Goal: Task Accomplishment & Management: Manage account settings

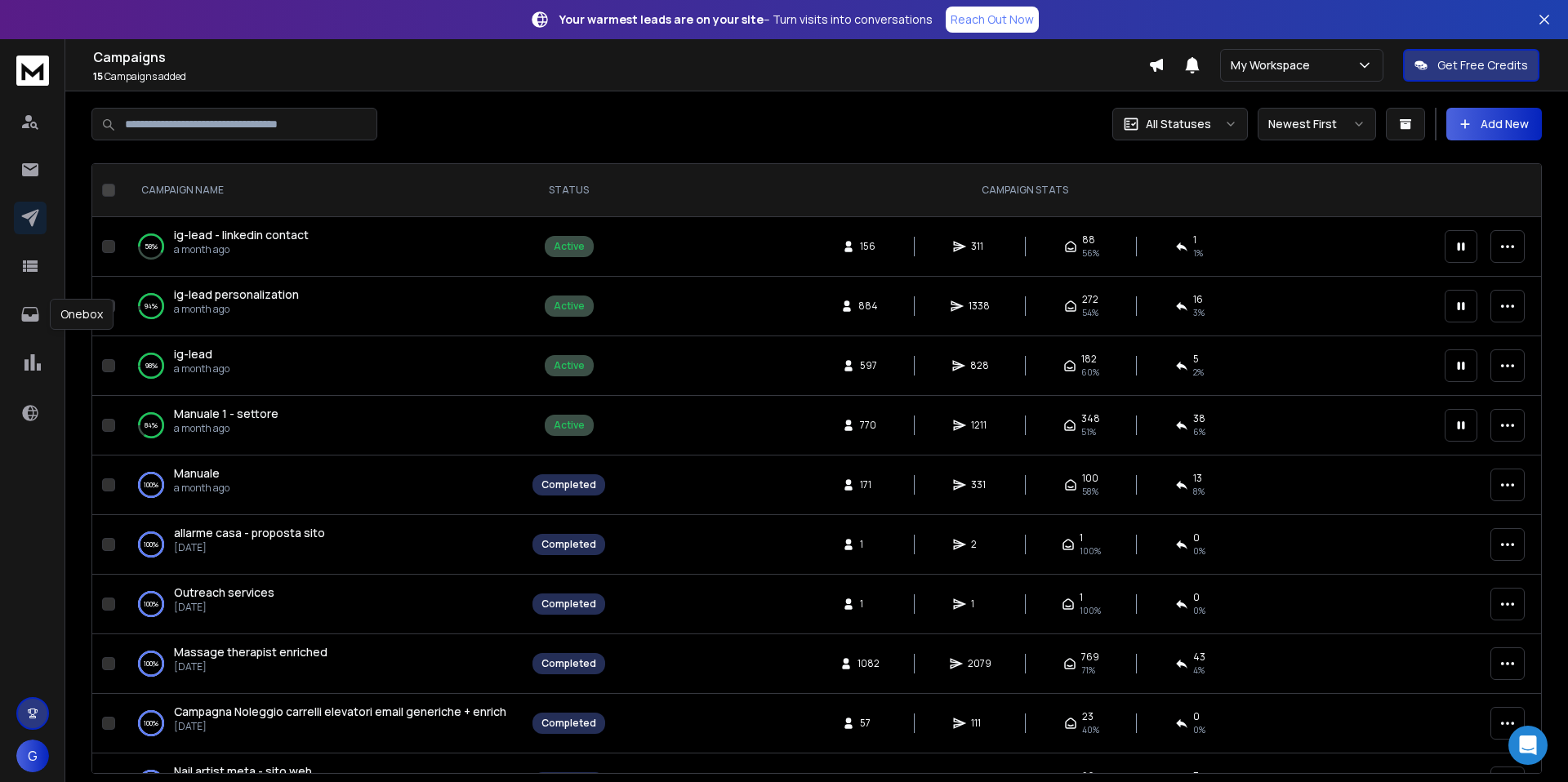
click at [24, 310] on icon at bounding box center [30, 314] width 19 height 19
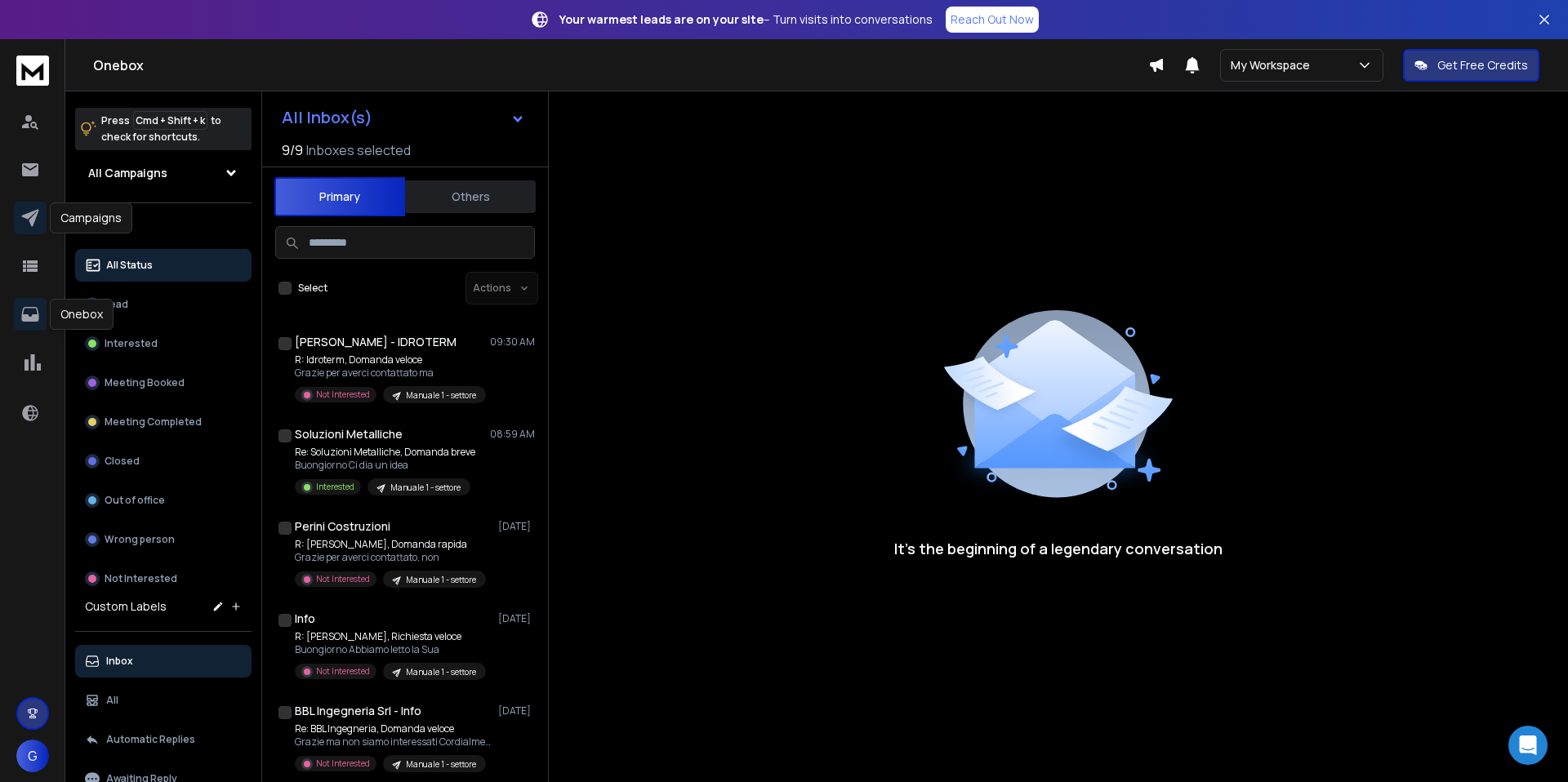
click at [17, 226] on link at bounding box center [30, 218] width 32 height 32
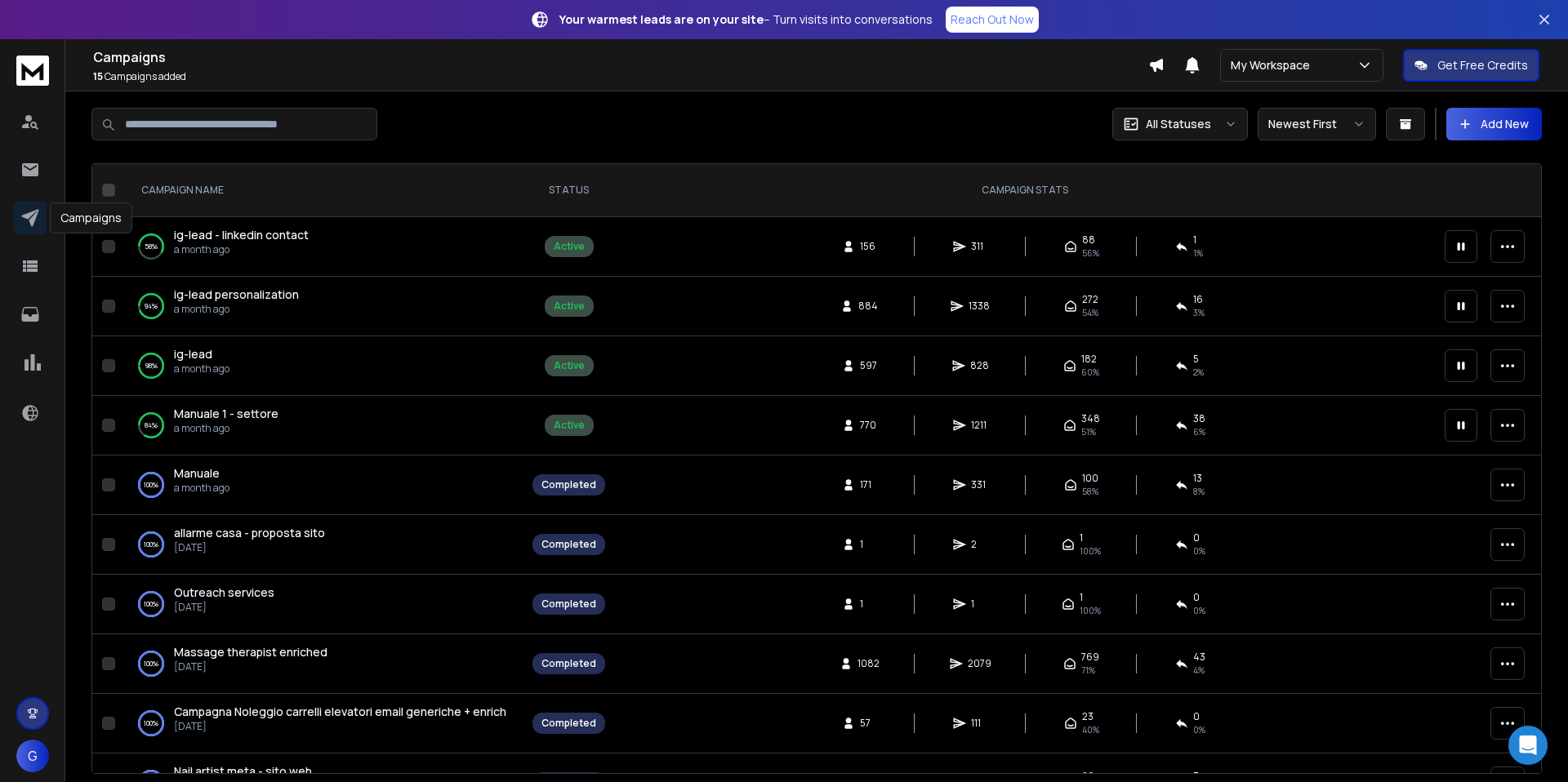
click at [229, 233] on span "ig-lead - linkedin contact" at bounding box center [241, 235] width 135 height 16
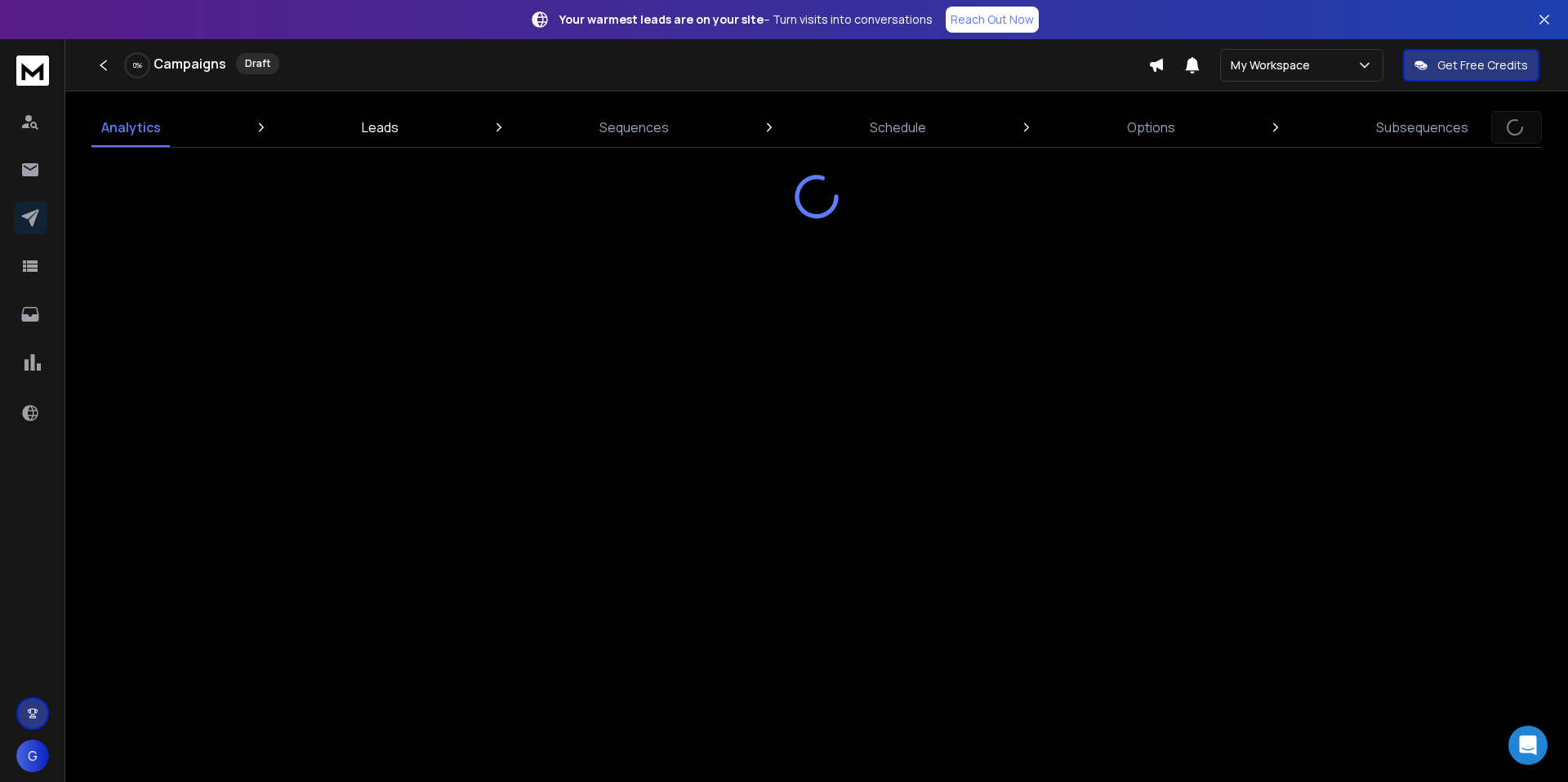
click at [375, 133] on p "Leads" at bounding box center [380, 127] width 37 height 19
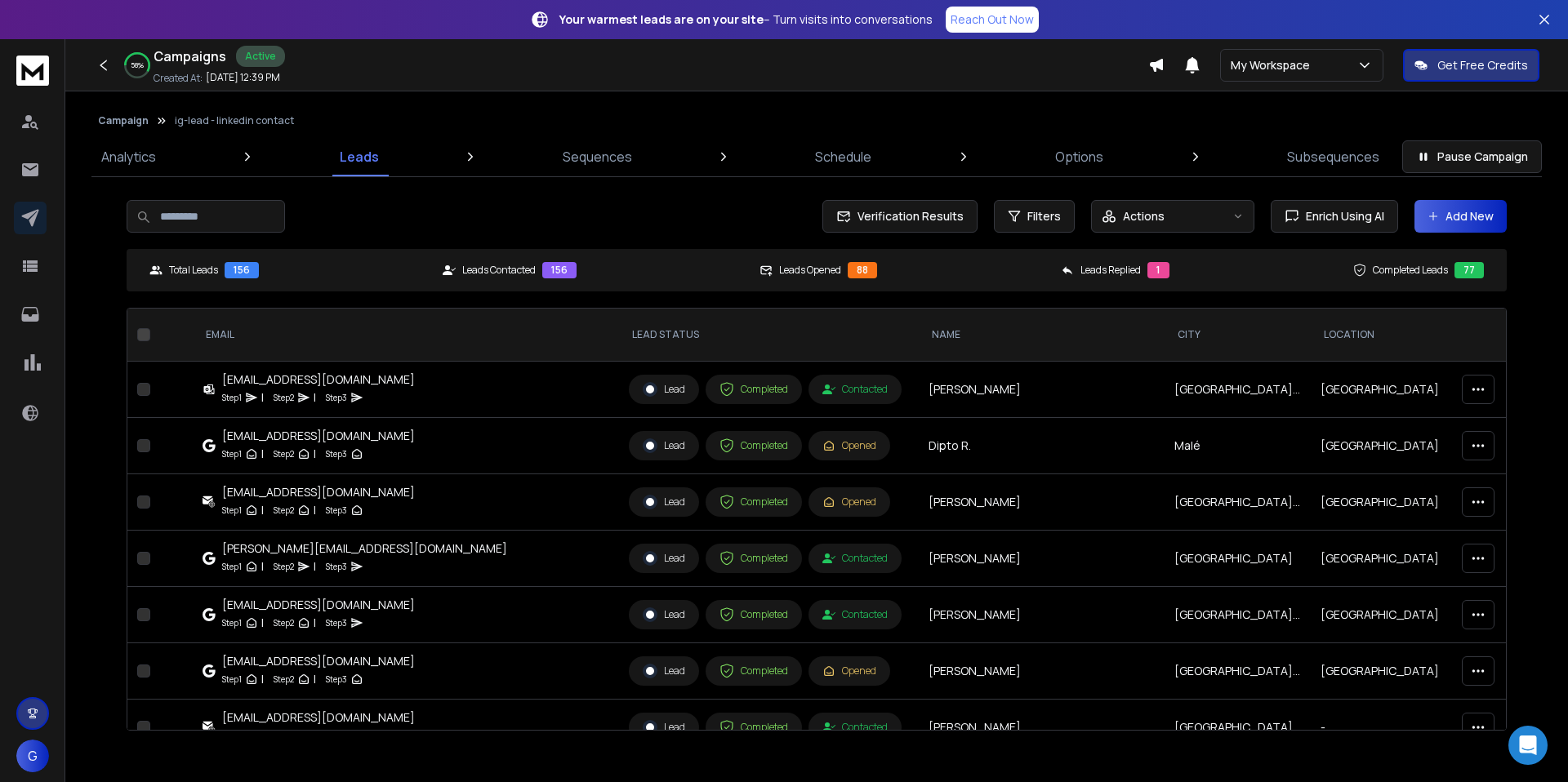
click at [1455, 216] on button "Add New" at bounding box center [1460, 216] width 92 height 32
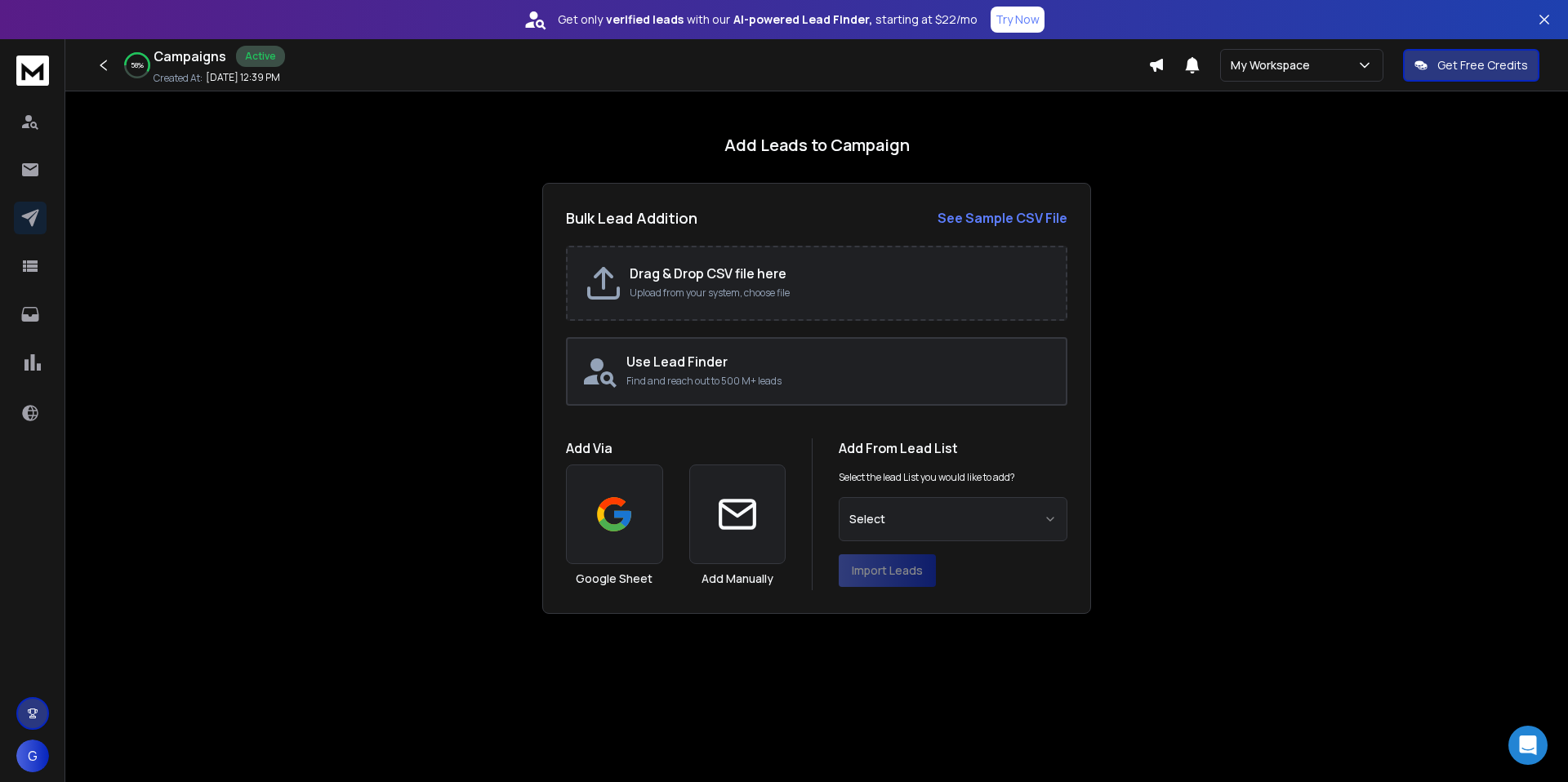
click at [767, 269] on h2 "Drag & Drop CSV file here" at bounding box center [840, 273] width 420 height 19
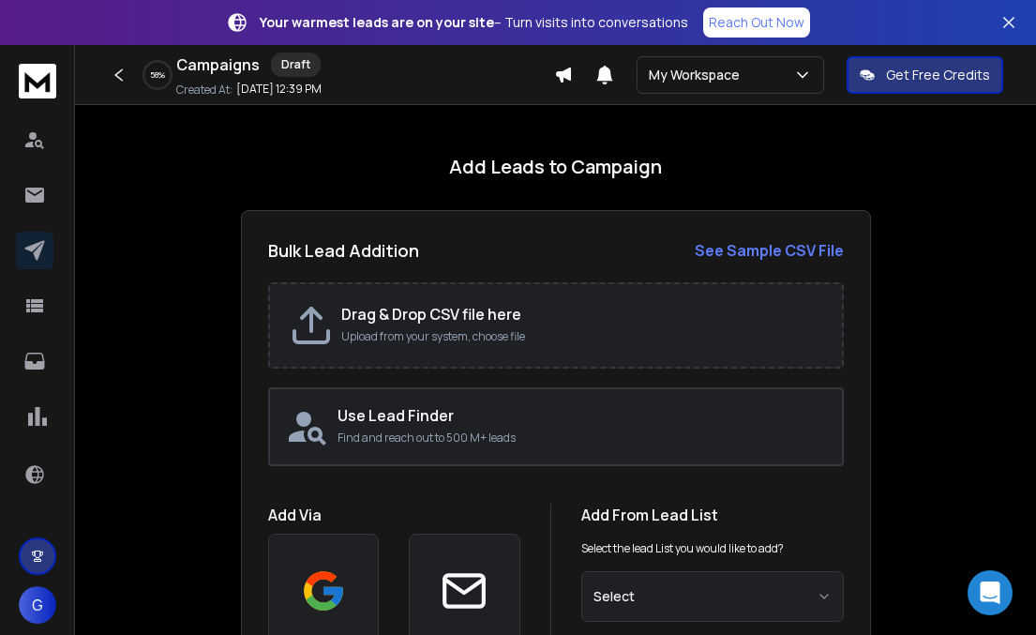
click at [336, 326] on div "Drag & Drop CSV file here Upload from your system, choose file" at bounding box center [556, 325] width 534 height 45
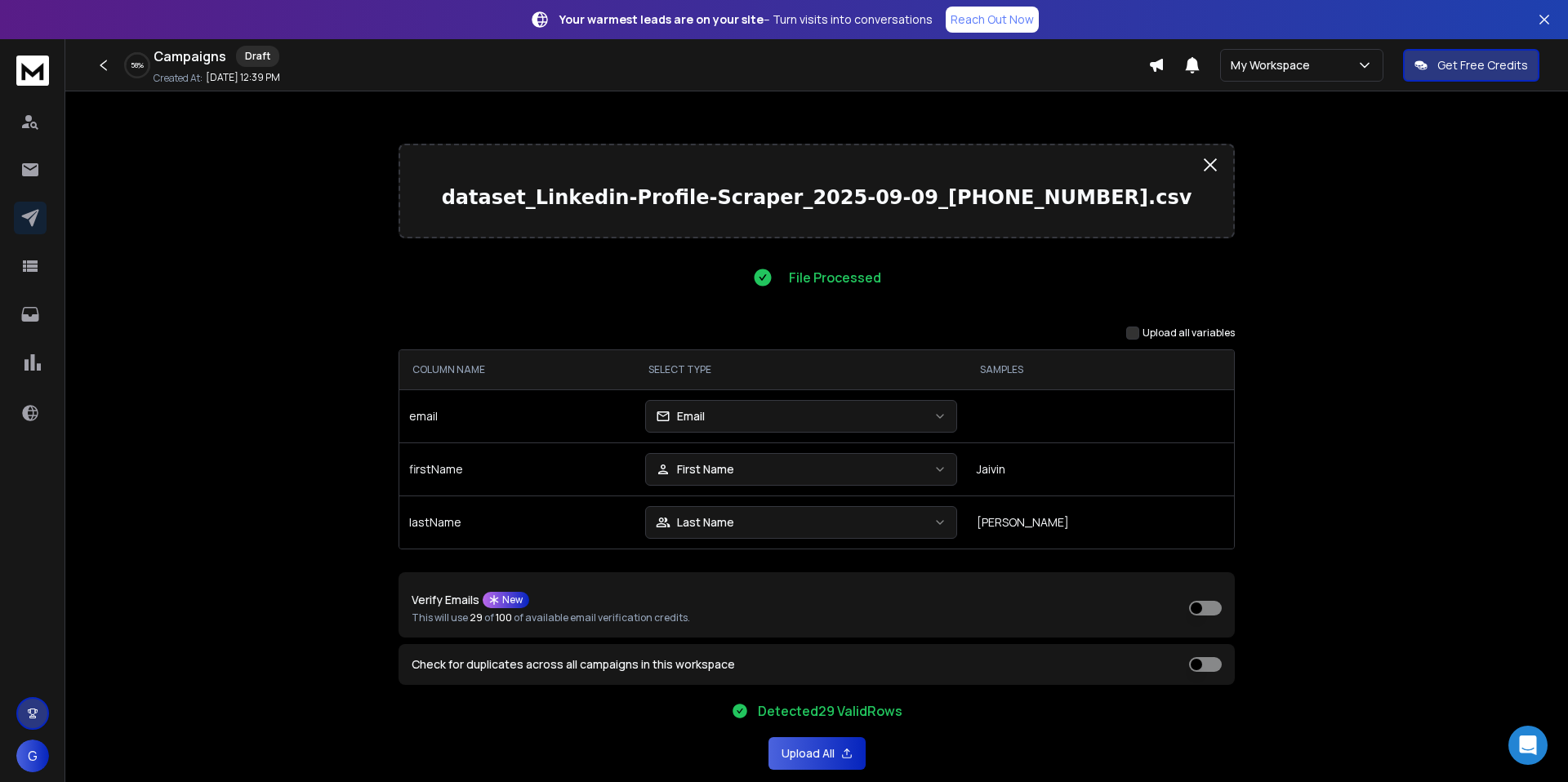
scroll to position [14, 0]
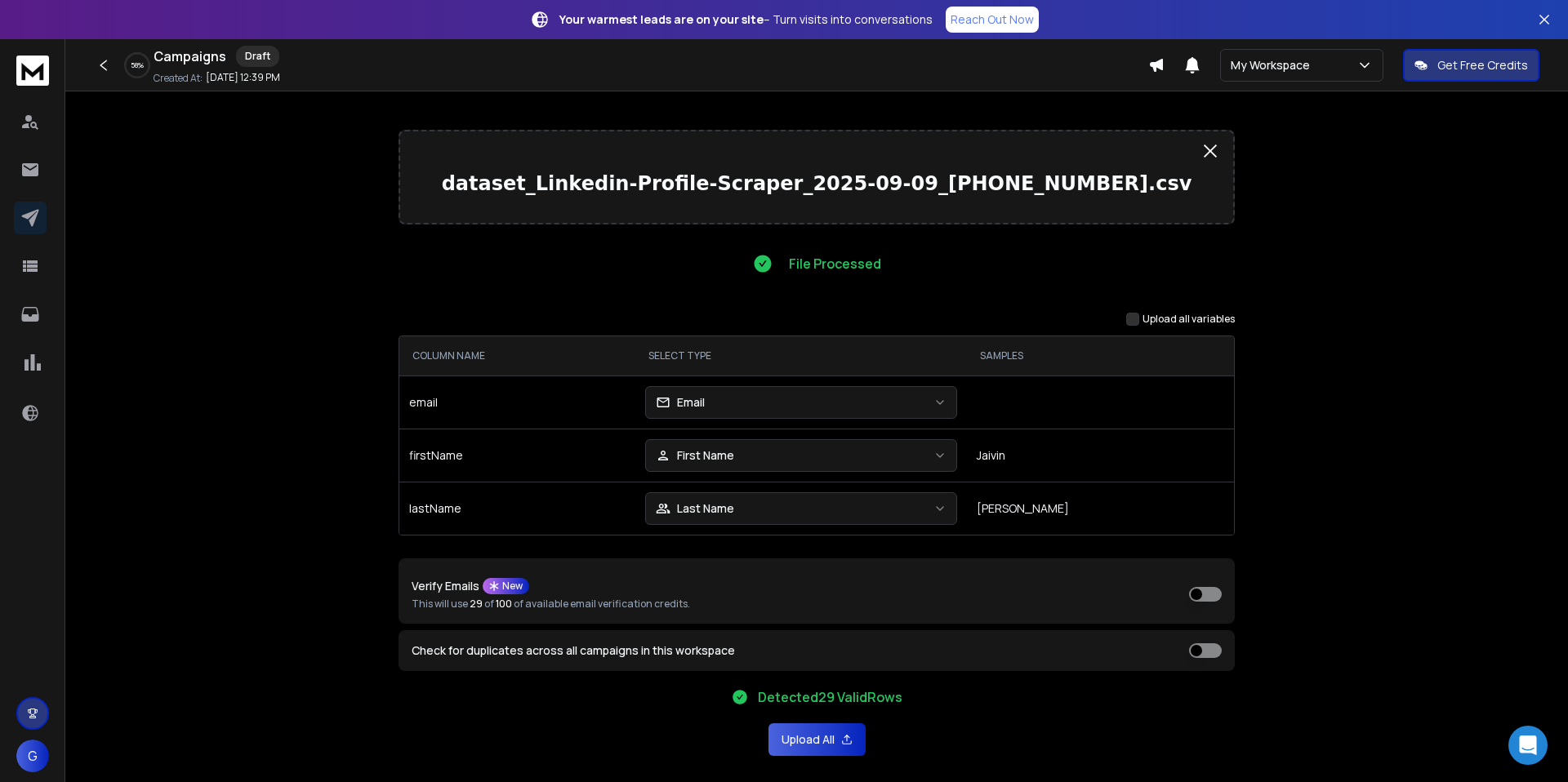
click at [902, 552] on div "Check for duplicates across all campaigns in this workspace" at bounding box center [816, 651] width 810 height 15
click at [902, 552] on button "Check for duplicates across all campaigns in this workspace" at bounding box center [1205, 651] width 32 height 15
click at [828, 552] on button "Upload All" at bounding box center [817, 738] width 98 height 32
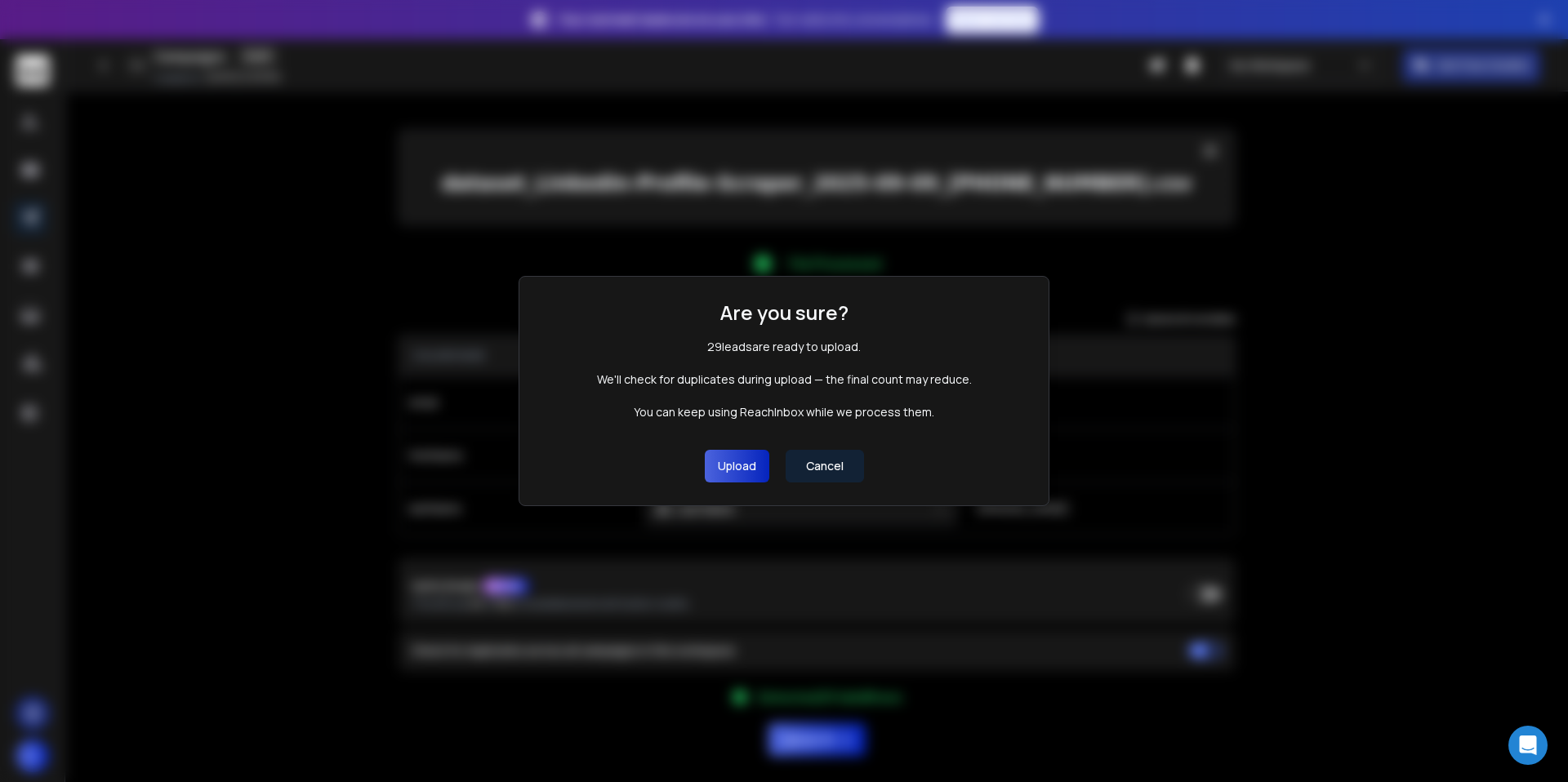
click at [736, 473] on button "Upload" at bounding box center [737, 465] width 64 height 32
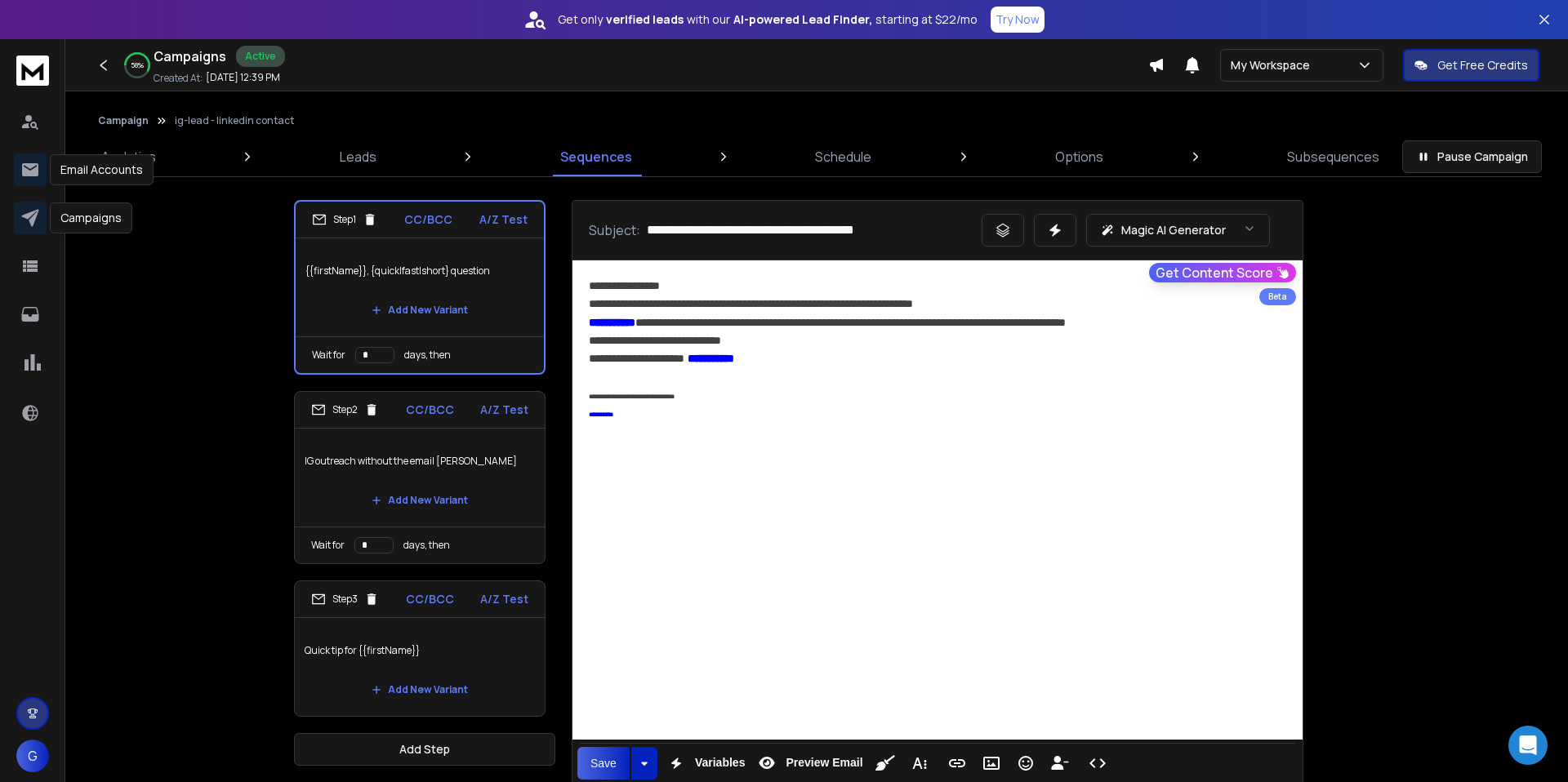
click at [27, 164] on icon at bounding box center [30, 169] width 17 height 13
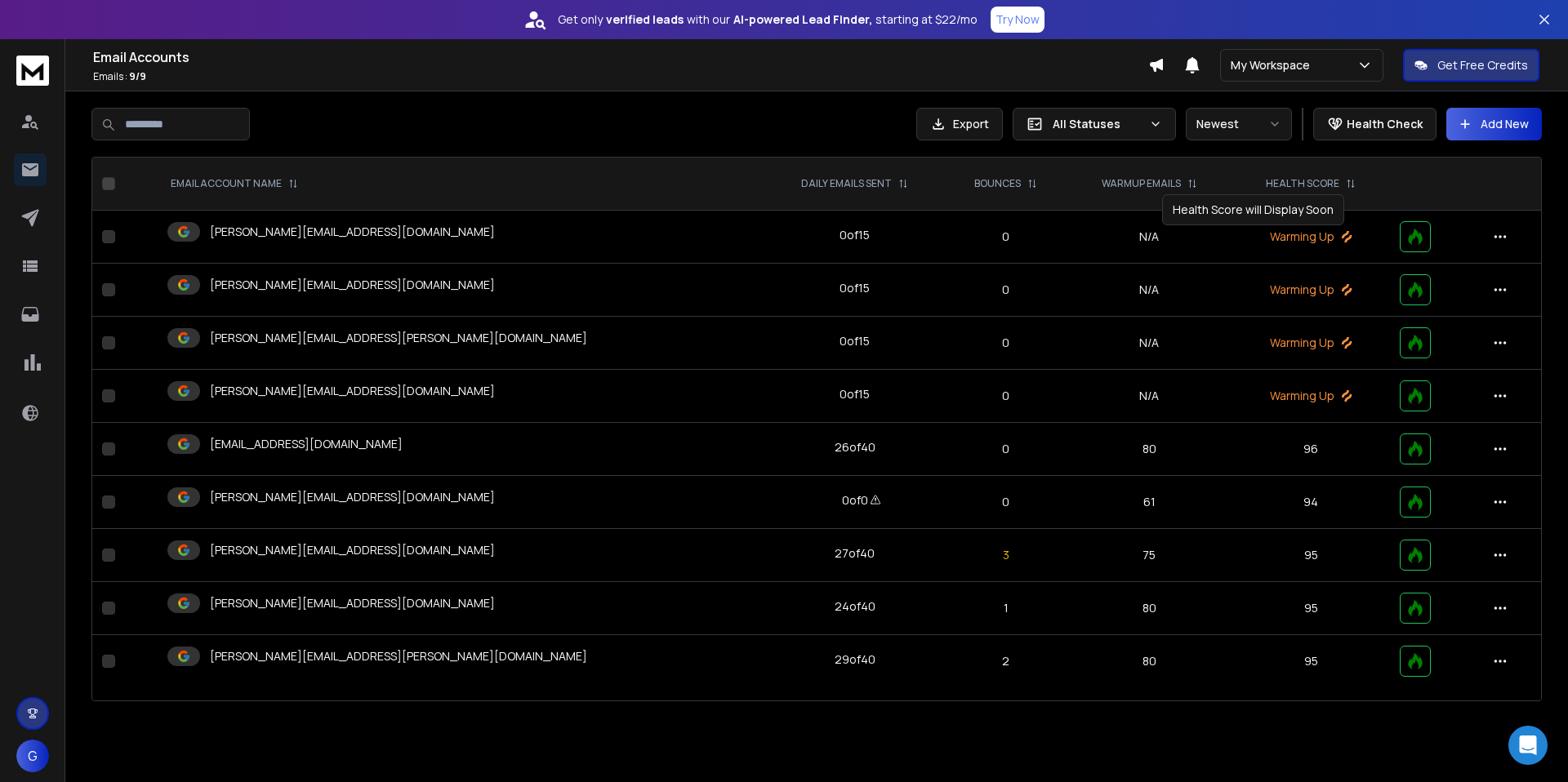
click at [902, 233] on p "Warming Up" at bounding box center [1311, 236] width 138 height 17
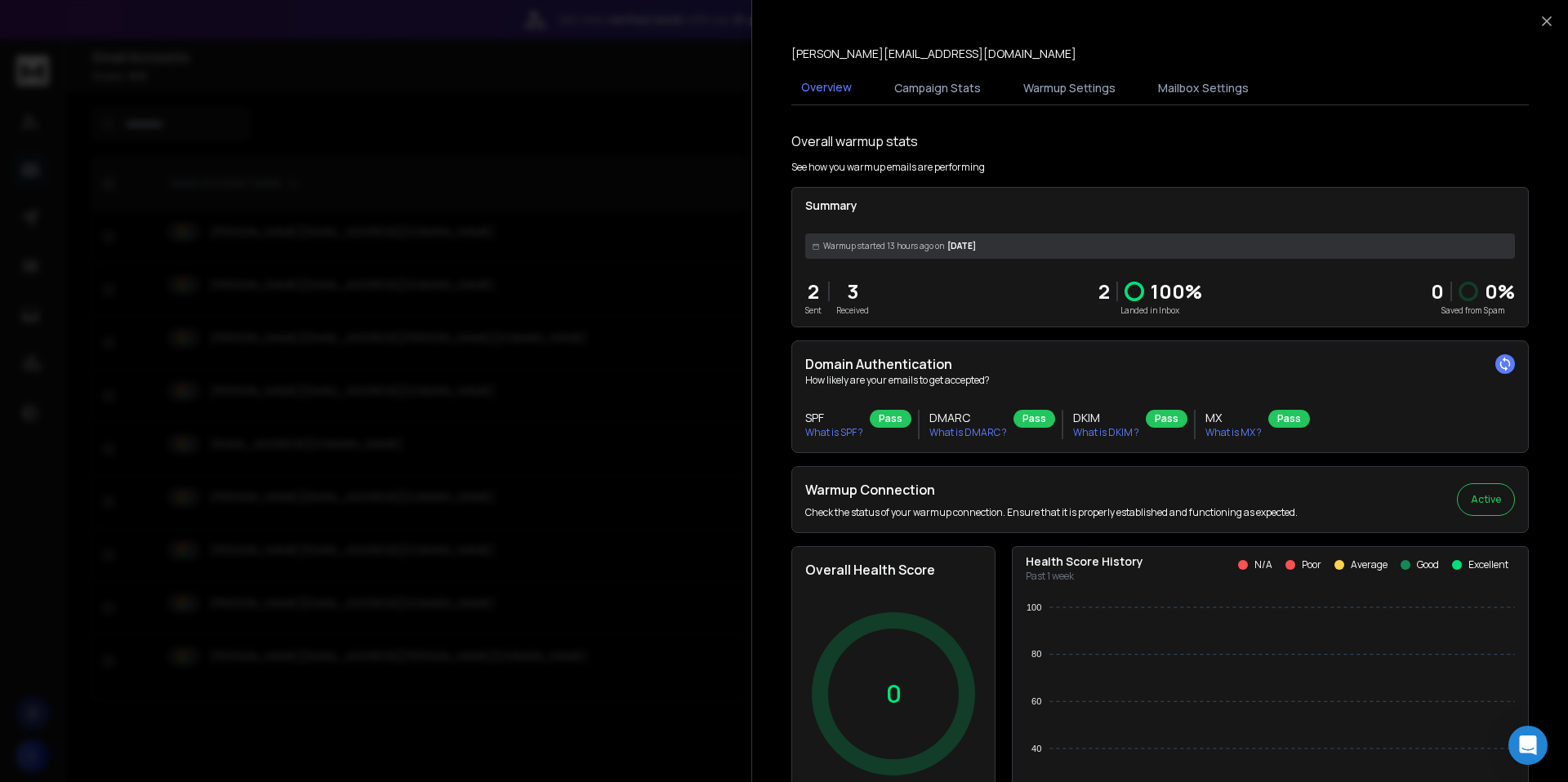
click at [564, 176] on div at bounding box center [784, 391] width 1568 height 782
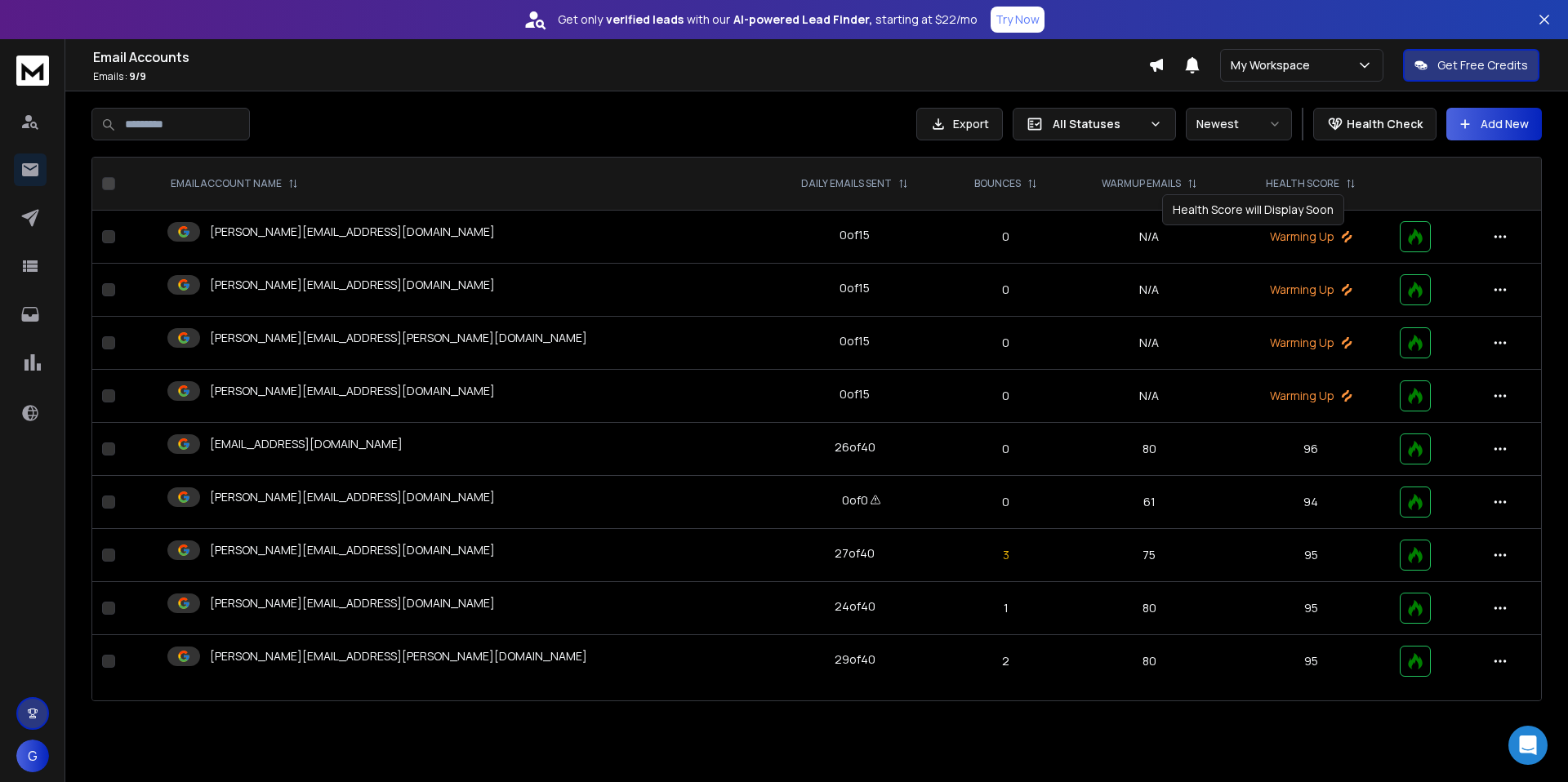
click at [902, 237] on icon at bounding box center [1347, 236] width 10 height 11
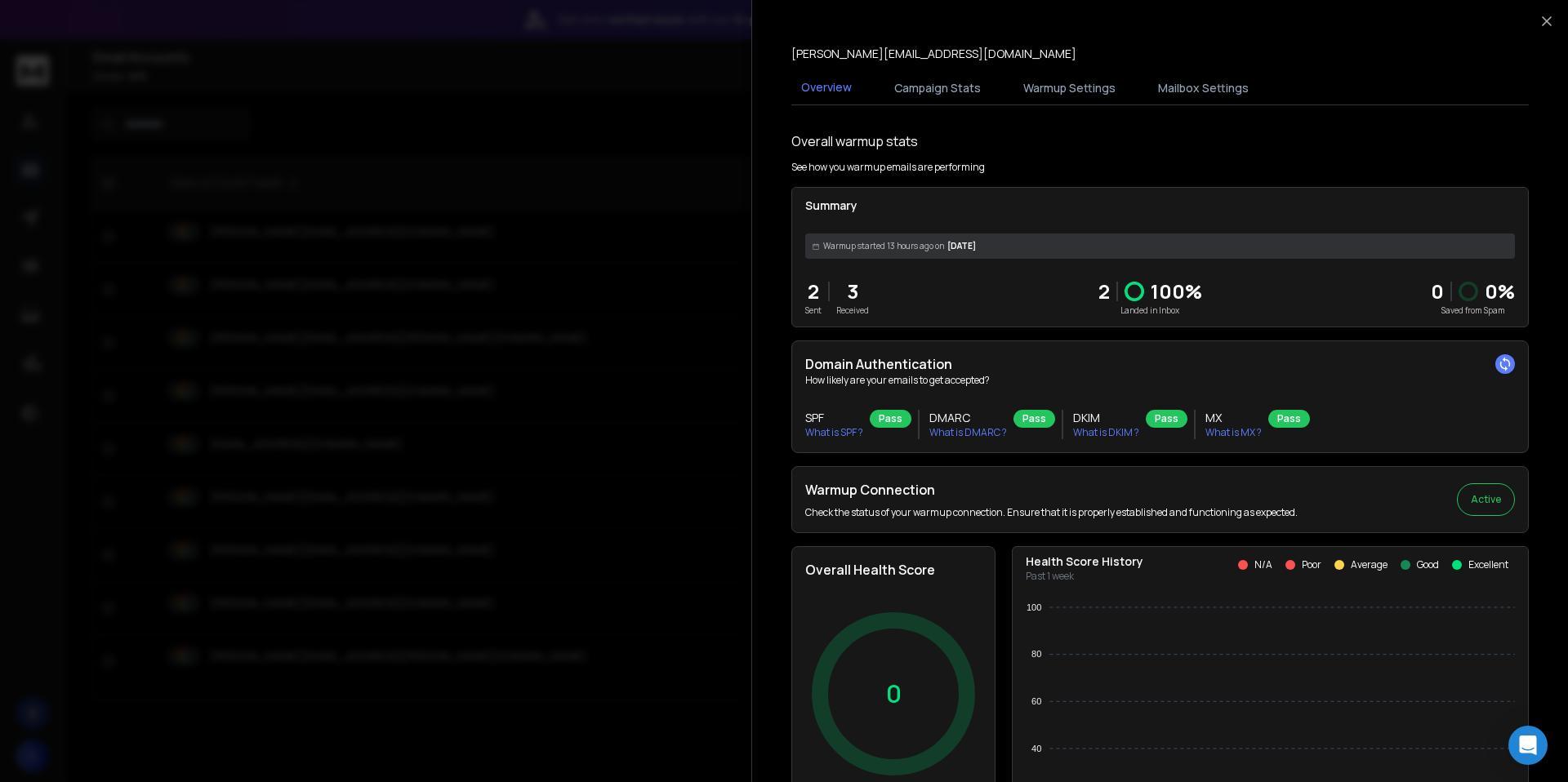
scroll to position [514, 0]
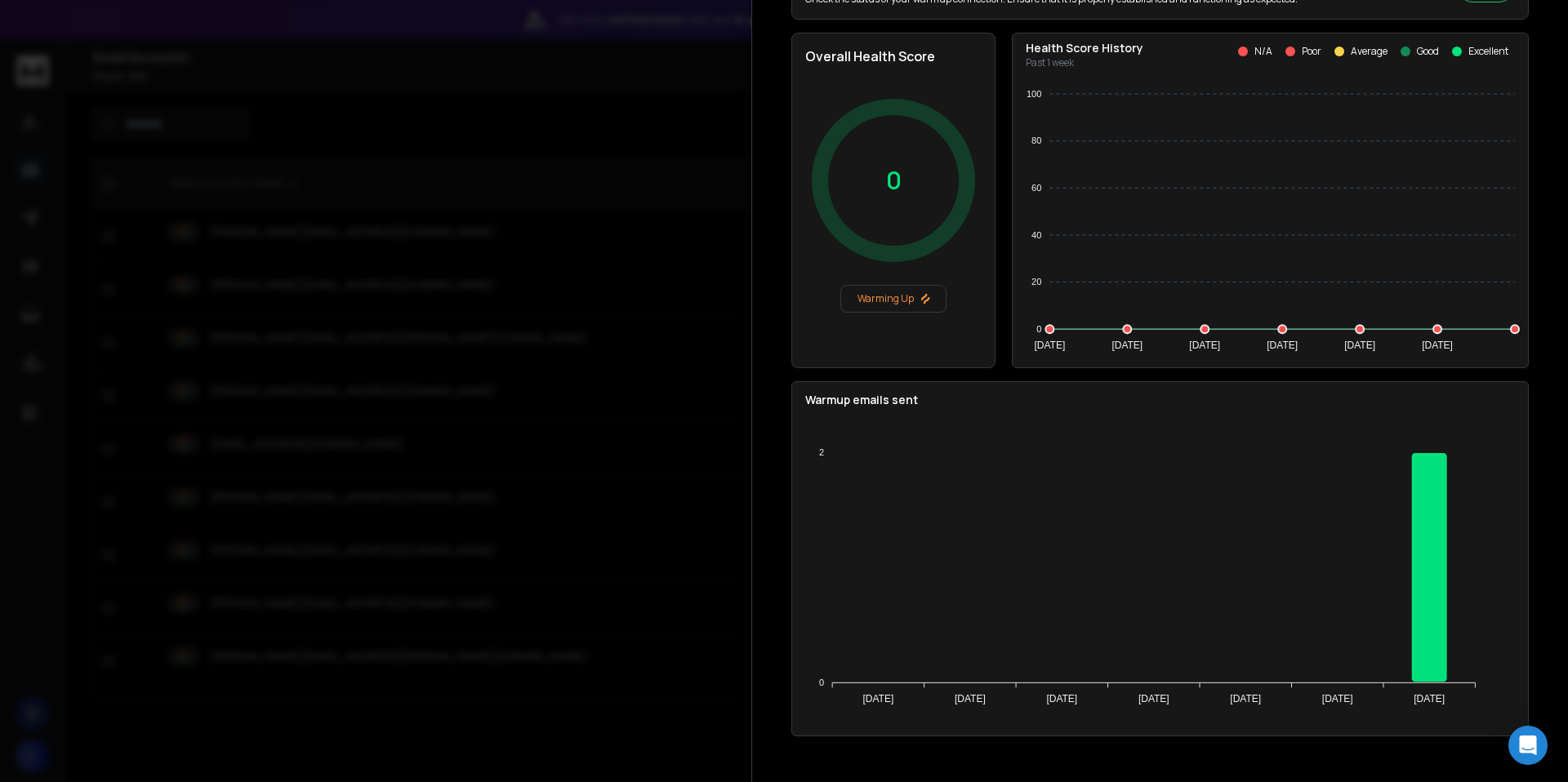
click at [726, 436] on div at bounding box center [784, 391] width 1568 height 782
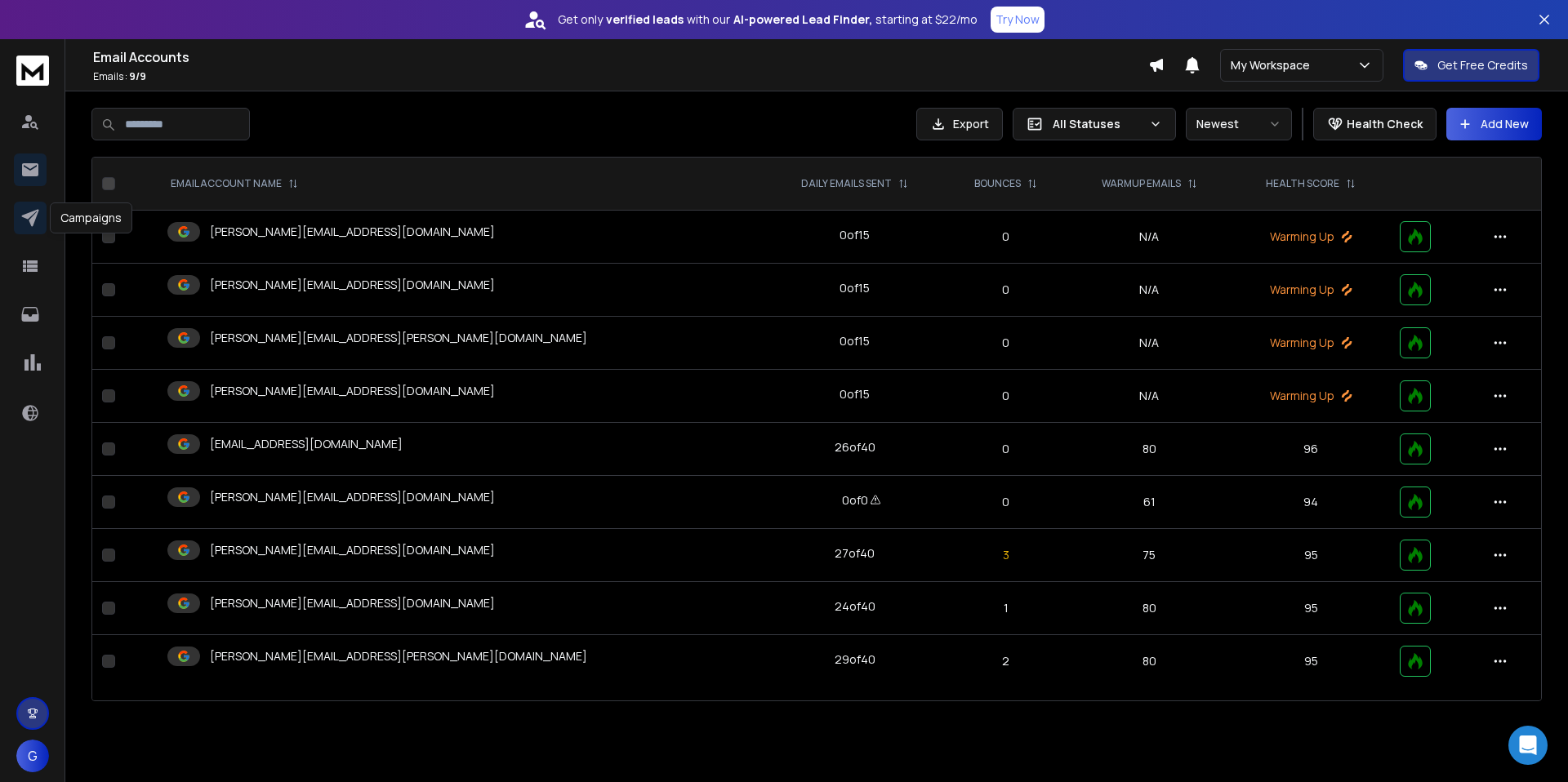
click at [31, 218] on icon at bounding box center [30, 218] width 17 height 17
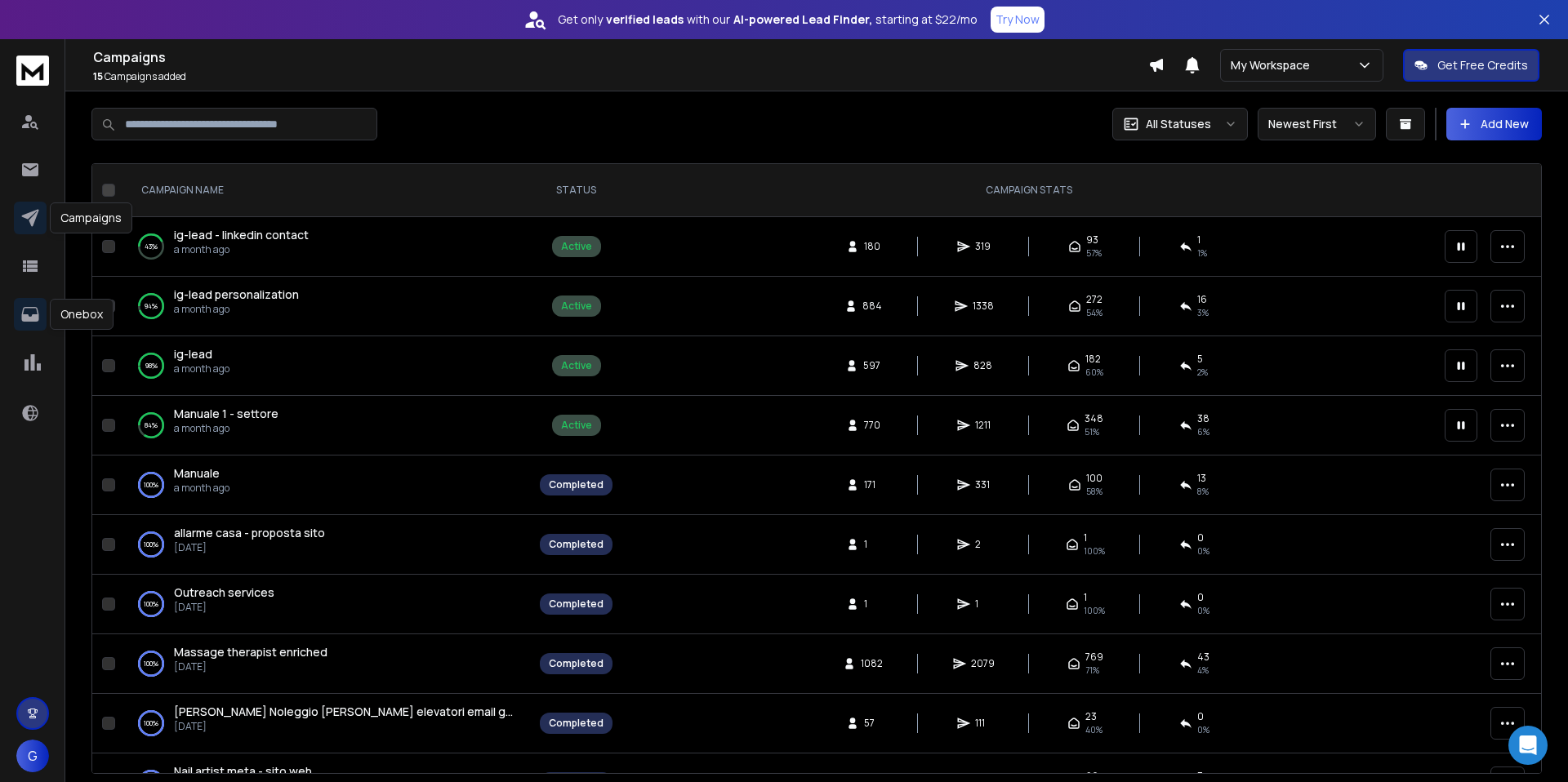
click at [34, 306] on icon at bounding box center [30, 314] width 19 height 19
